Goal: Communication & Community: Answer question/provide support

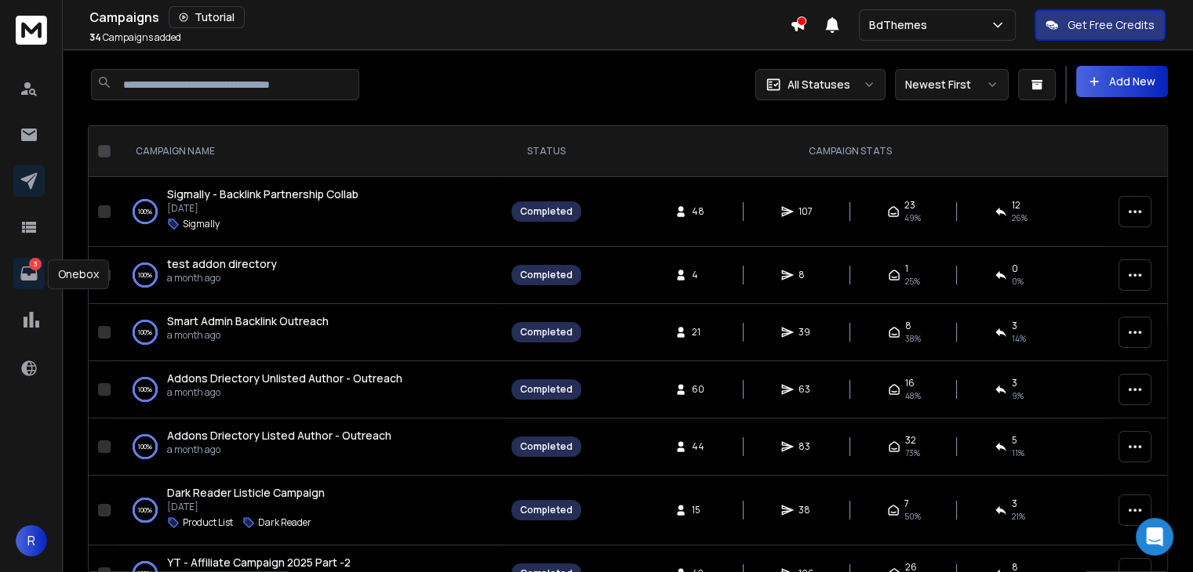
click at [20, 271] on icon at bounding box center [29, 273] width 19 height 19
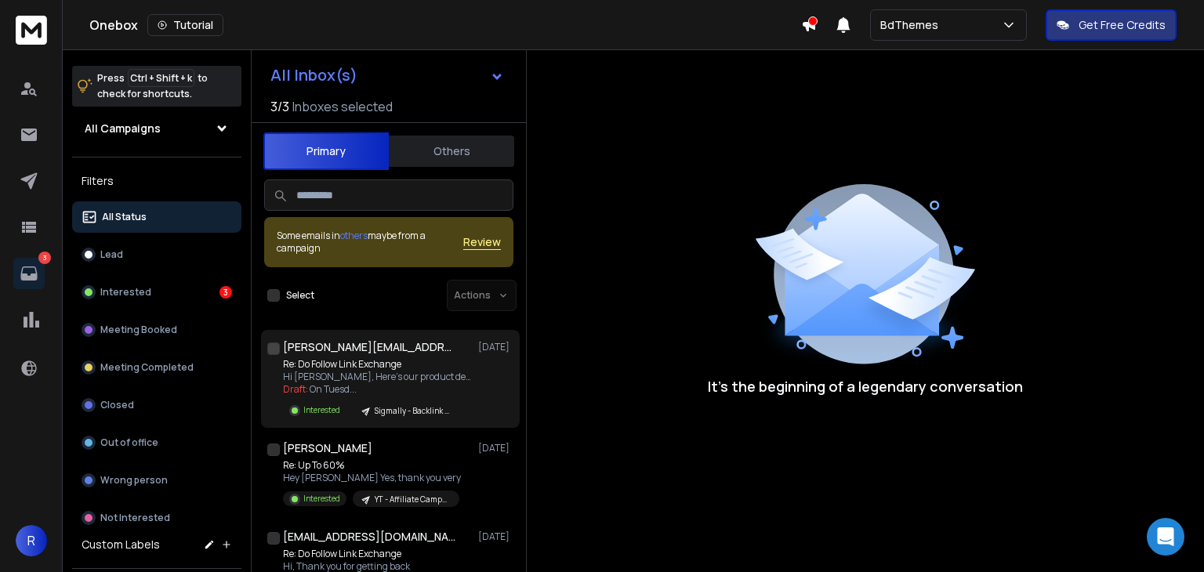
click at [372, 358] on p "Re: Do Follow Link Exchange" at bounding box center [377, 364] width 188 height 13
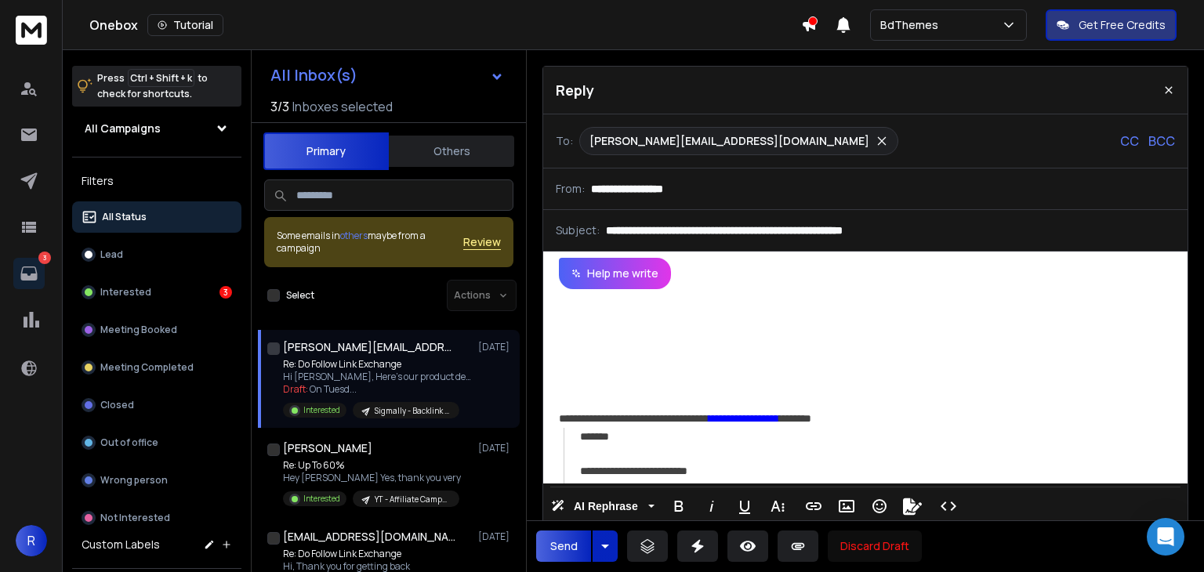
click at [881, 550] on button "Discard Draft" at bounding box center [875, 546] width 94 height 31
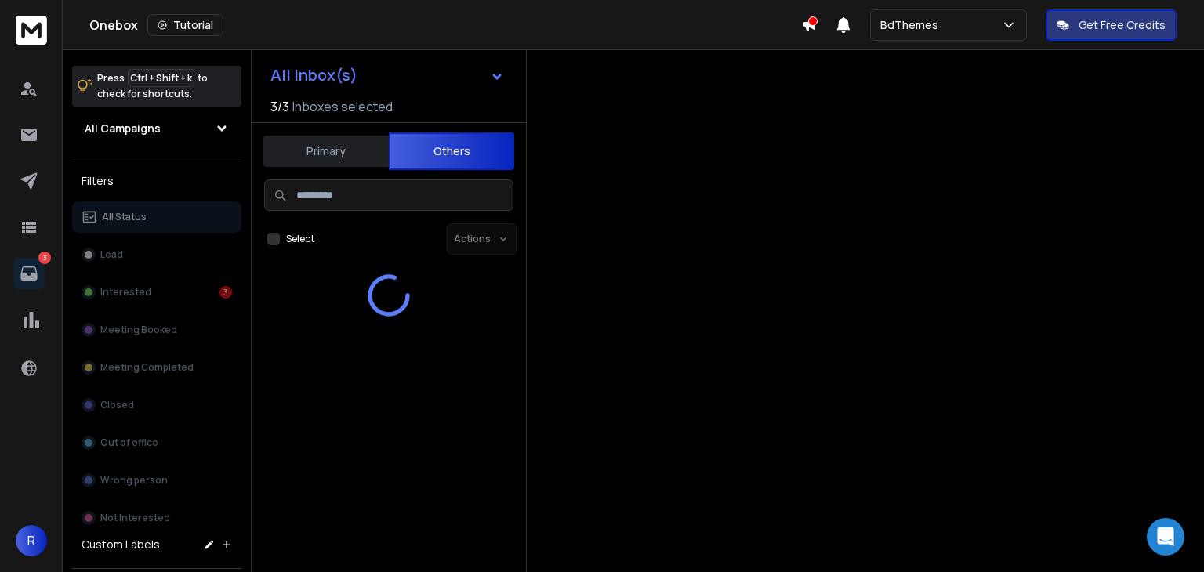
click at [435, 151] on button "Others" at bounding box center [451, 152] width 125 height 38
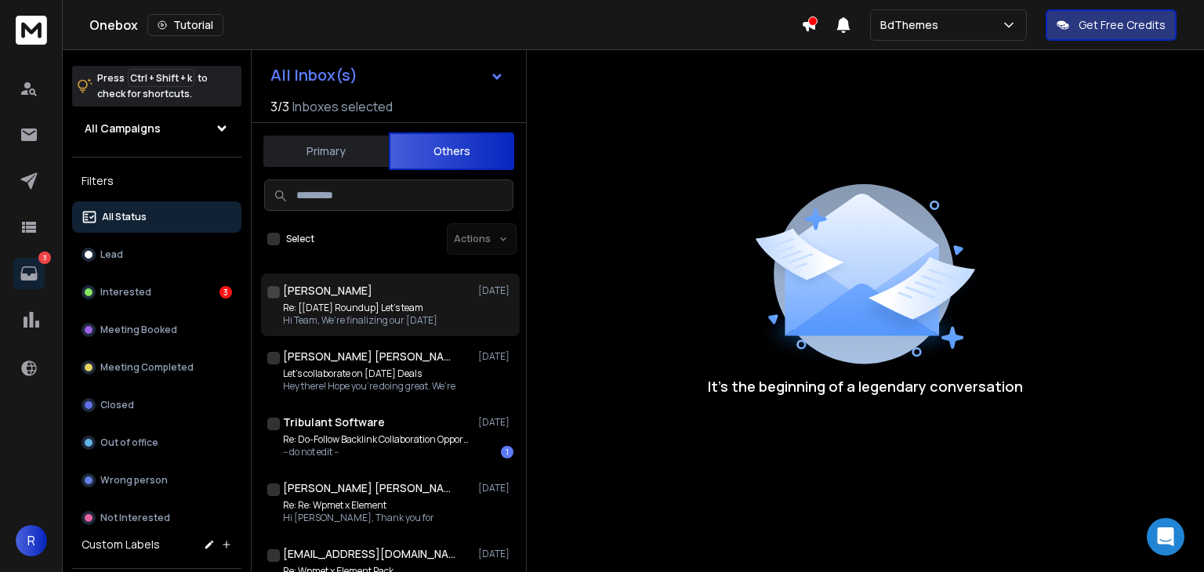
click at [438, 310] on p "Re: [[DATE] Roundup] Let’s team" at bounding box center [360, 308] width 154 height 13
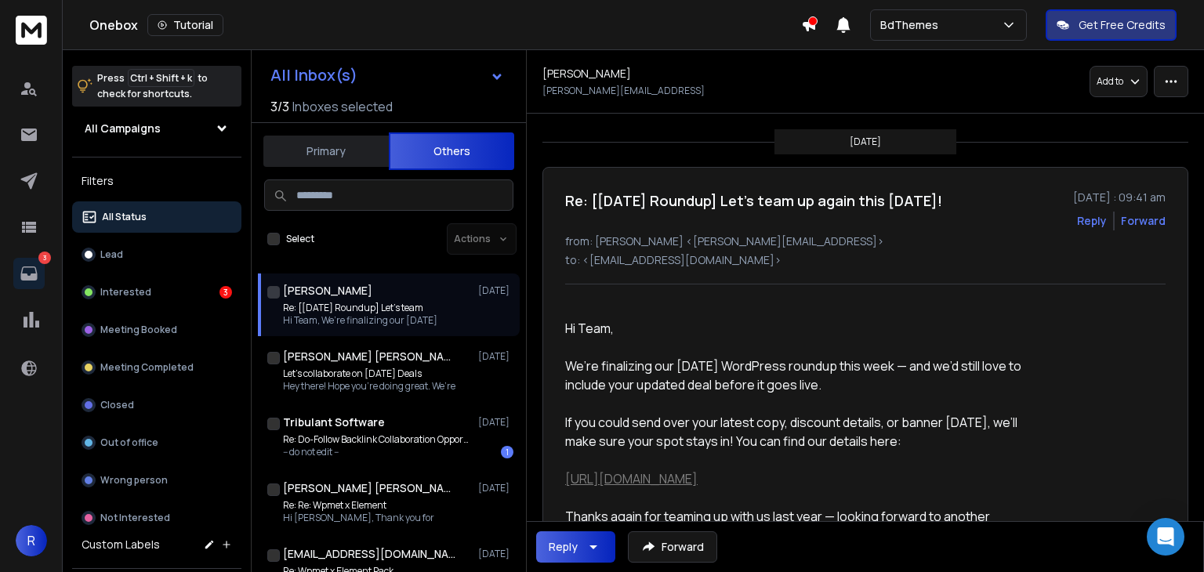
click at [695, 22] on div "Onebox Tutorial" at bounding box center [445, 25] width 712 height 22
click at [659, 20] on div "Onebox Tutorial" at bounding box center [445, 25] width 712 height 22
click at [652, 25] on div "Onebox Tutorial" at bounding box center [445, 25] width 712 height 22
click at [572, 20] on div "Onebox Tutorial" at bounding box center [445, 25] width 712 height 22
